Goal: Task Accomplishment & Management: Use online tool/utility

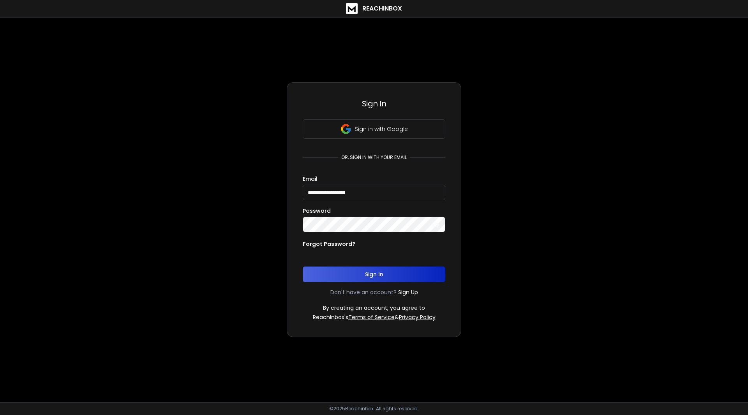
click at [358, 269] on button "Sign In" at bounding box center [374, 274] width 143 height 16
drag, startPoint x: 354, startPoint y: 274, endPoint x: 347, endPoint y: 273, distance: 6.8
click at [354, 274] on button "Sign In" at bounding box center [374, 274] width 143 height 16
click at [379, 276] on button "Sign In" at bounding box center [374, 274] width 143 height 16
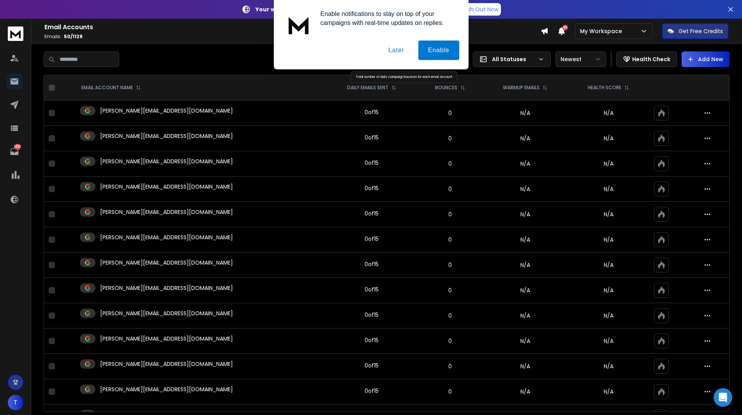
click at [396, 51] on button "Later" at bounding box center [395, 49] width 35 height 19
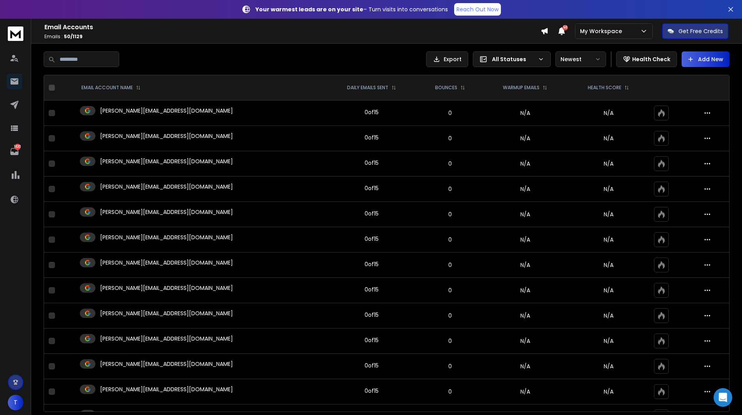
click at [704, 58] on button "Add New" at bounding box center [705, 59] width 48 height 16
click at [696, 62] on button "Add New" at bounding box center [705, 59] width 48 height 16
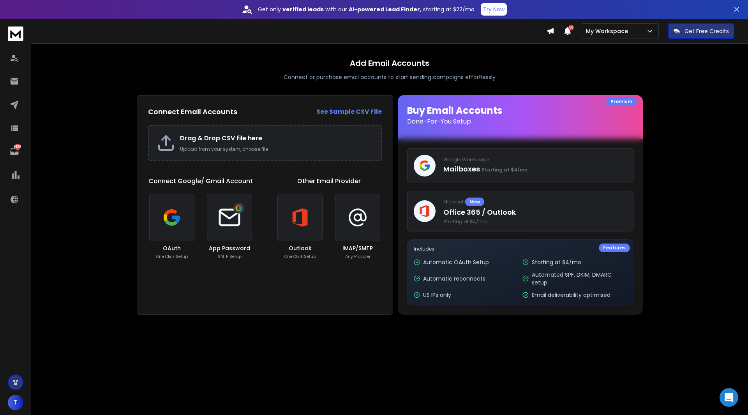
click at [169, 227] on icon at bounding box center [171, 217] width 19 height 23
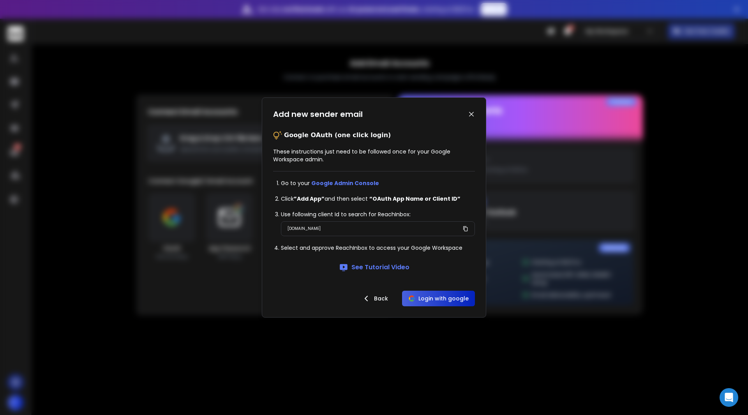
click at [444, 292] on button "Login with google" at bounding box center [438, 298] width 73 height 16
